Goal: Task Accomplishment & Management: Manage account settings

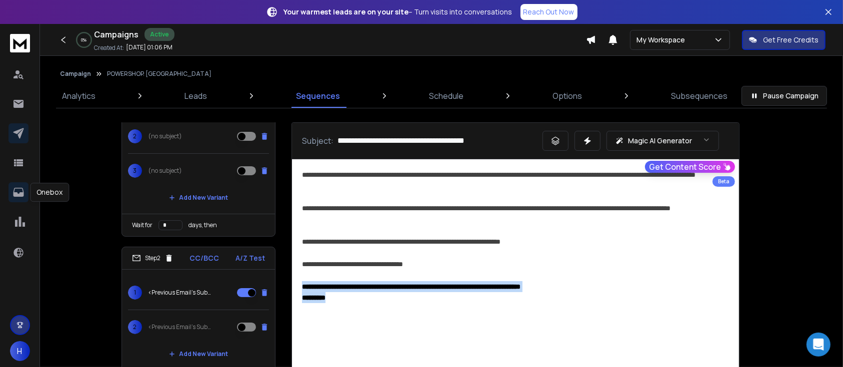
click at [20, 188] on icon at bounding box center [18, 192] width 10 height 9
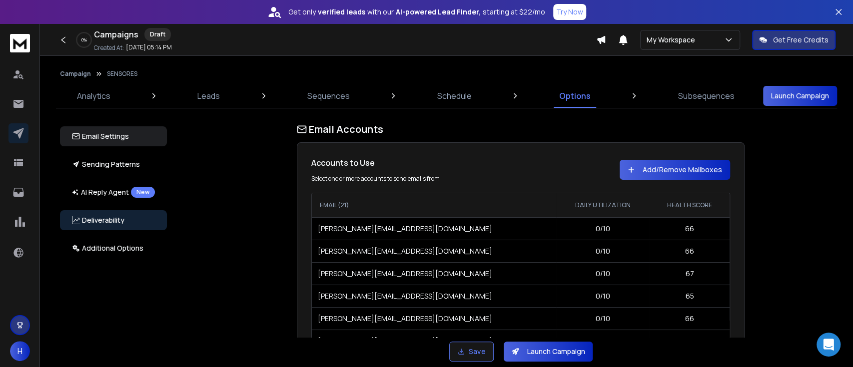
click at [76, 225] on button "Deliverability" at bounding box center [113, 220] width 107 height 20
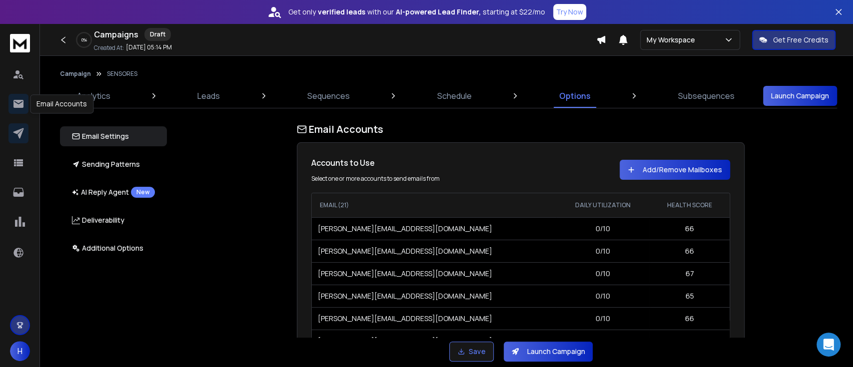
click at [16, 102] on icon at bounding box center [18, 104] width 12 height 12
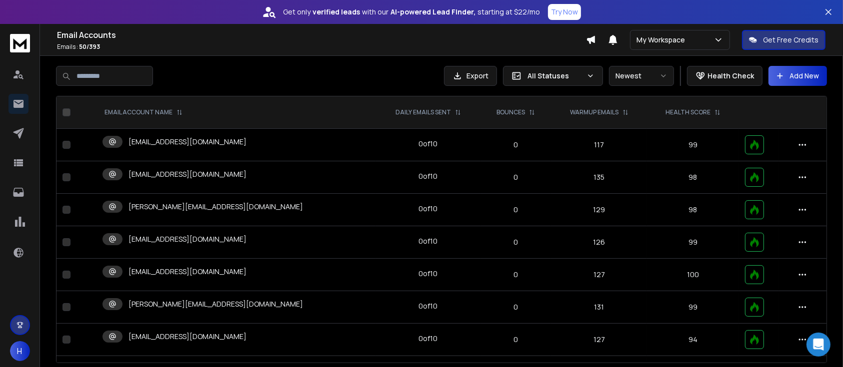
click at [142, 81] on input at bounding box center [104, 76] width 97 height 20
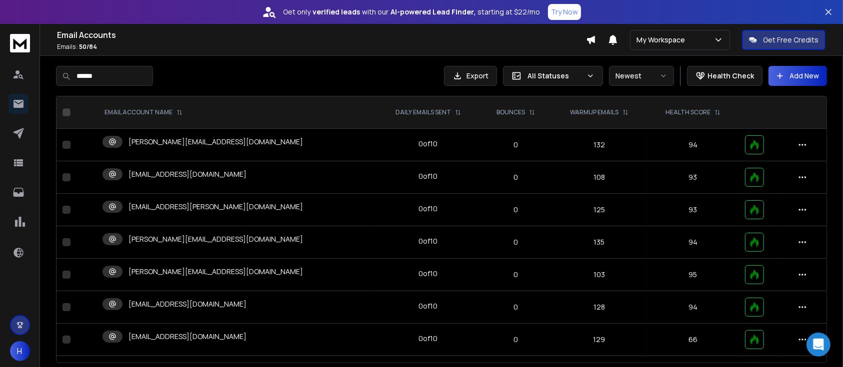
type input "*******"
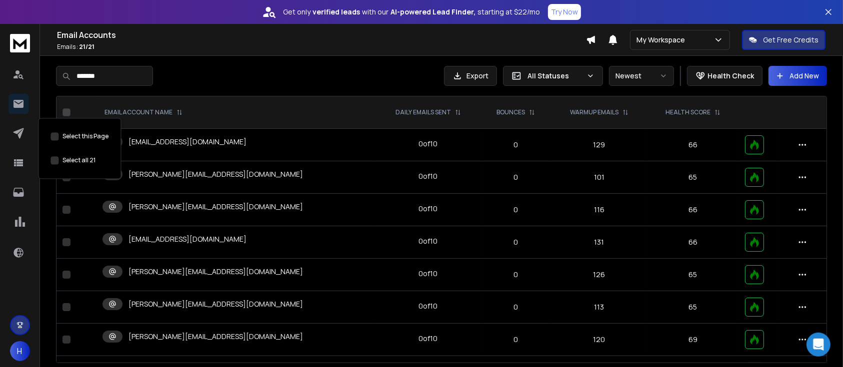
click at [54, 160] on button "Select this Page" at bounding box center [54, 160] width 8 height 8
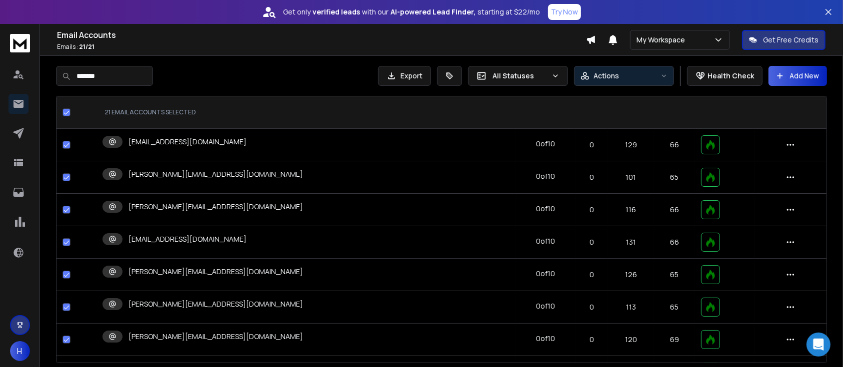
click at [602, 80] on p "Actions" at bounding box center [605, 76] width 25 height 10
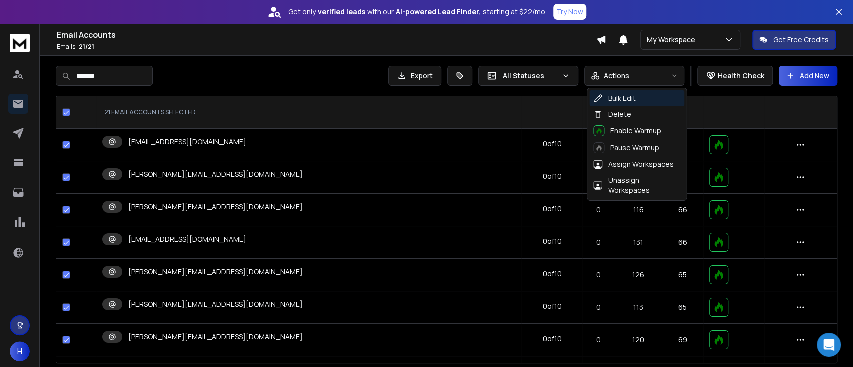
click at [637, 99] on div "Bulk Edit" at bounding box center [636, 98] width 95 height 16
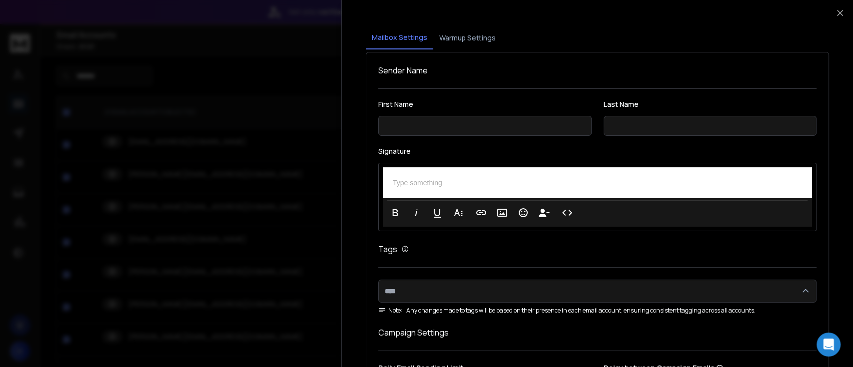
scroll to position [234, 0]
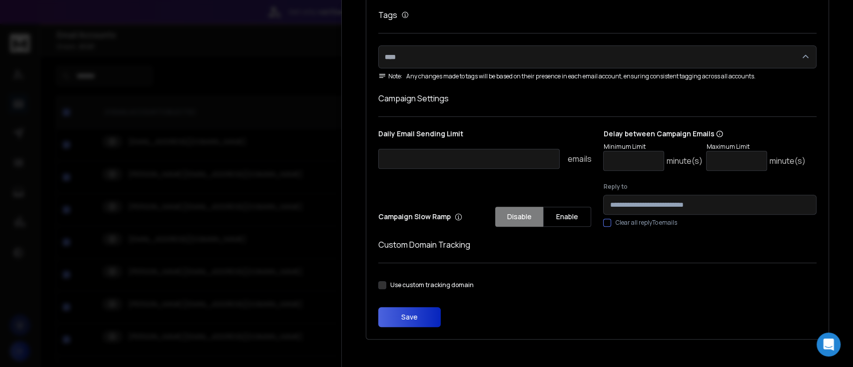
click at [455, 158] on input "number" at bounding box center [469, 159] width 182 height 20
click at [564, 221] on button "Enable" at bounding box center [567, 217] width 48 height 20
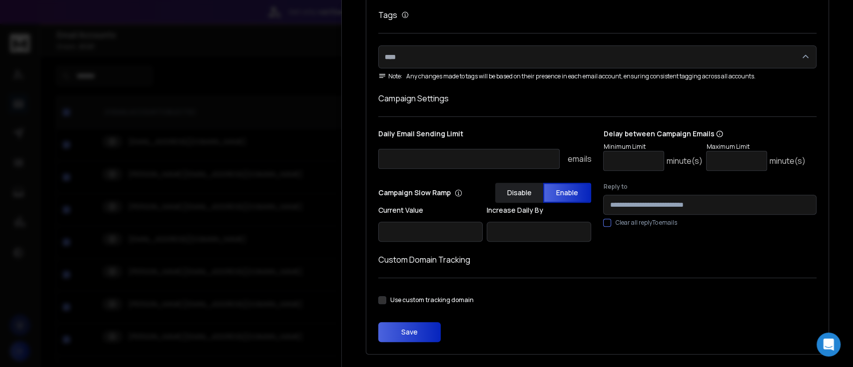
click at [459, 160] on input "number" at bounding box center [469, 159] width 182 height 20
type input "**"
click at [414, 230] on input "*" at bounding box center [430, 232] width 104 height 20
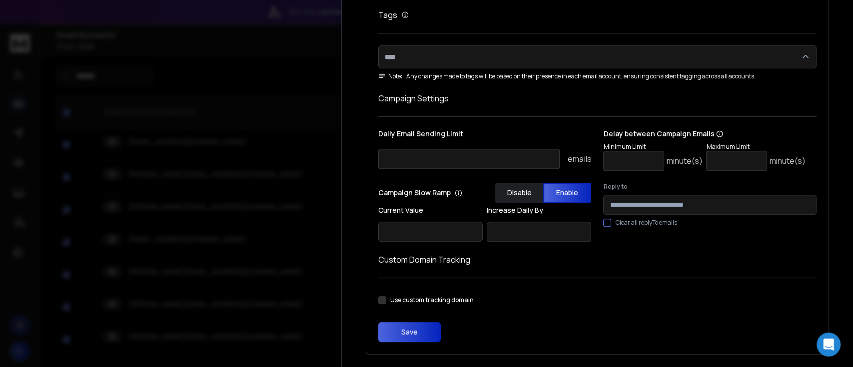
type input "*"
click at [548, 231] on input "Increase Daily By" at bounding box center [539, 232] width 104 height 20
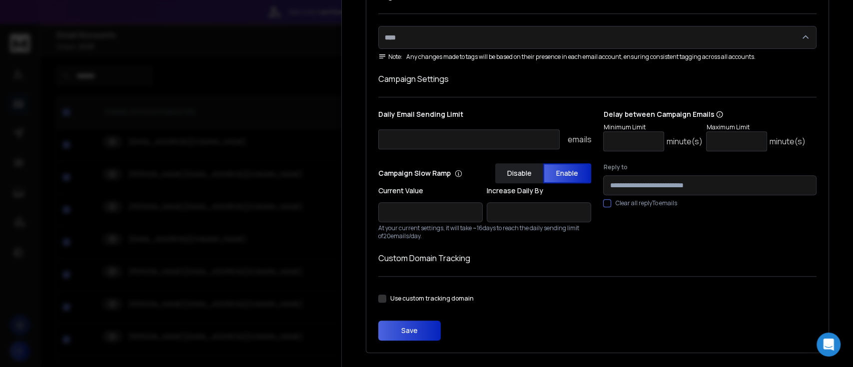
scroll to position [268, 0]
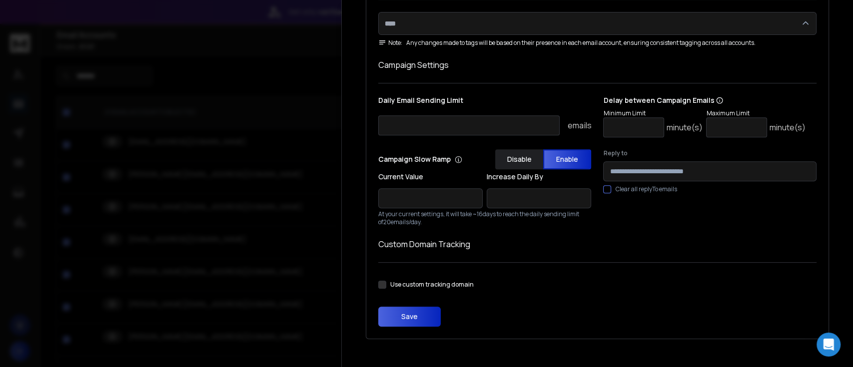
type input "*"
click at [572, 246] on h1 "Custom Domain Tracking" at bounding box center [597, 244] width 438 height 12
click at [408, 314] on button "Save" at bounding box center [409, 317] width 62 height 20
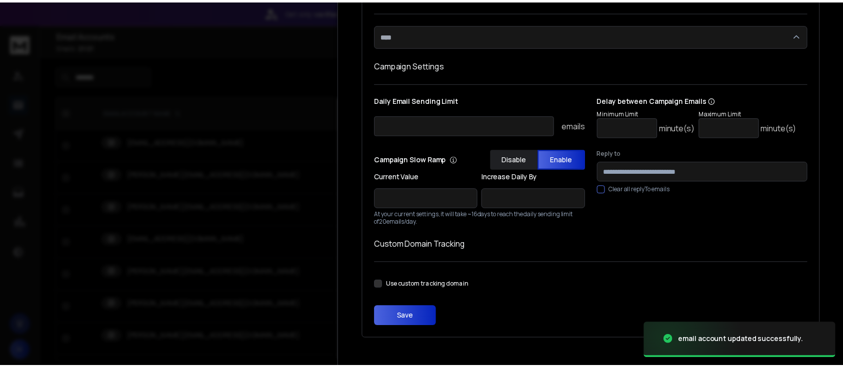
scroll to position [256, 0]
